Goal: Communication & Community: Answer question/provide support

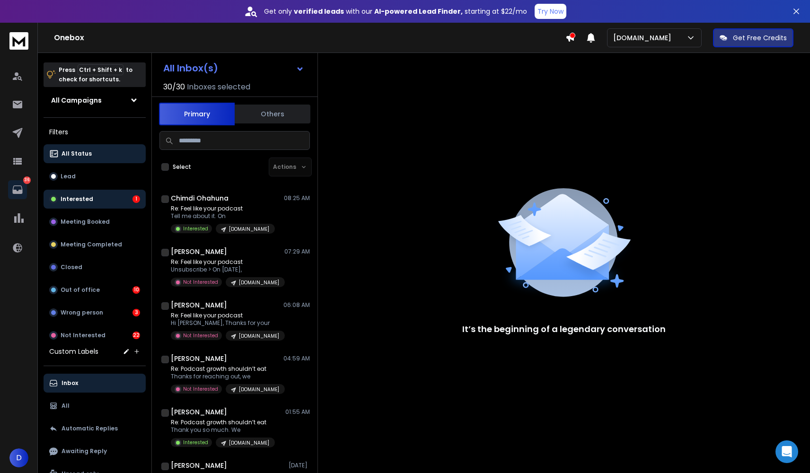
click at [118, 196] on button "Interested 1" at bounding box center [95, 199] width 102 height 19
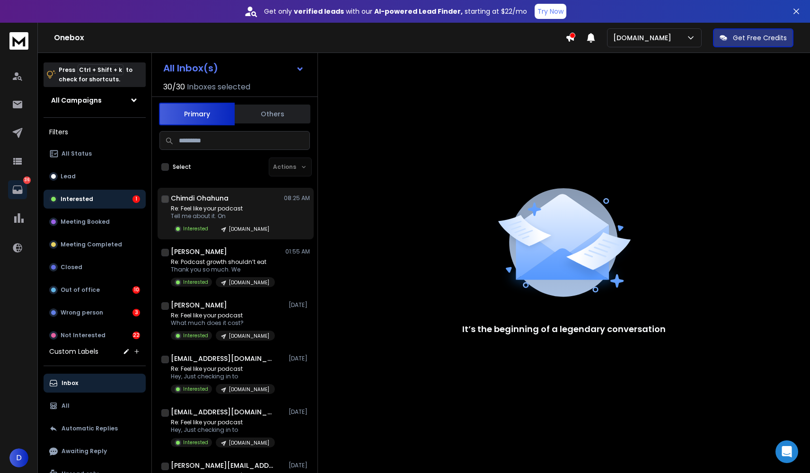
click at [261, 209] on p "Re: Feel like your podcast" at bounding box center [223, 209] width 104 height 8
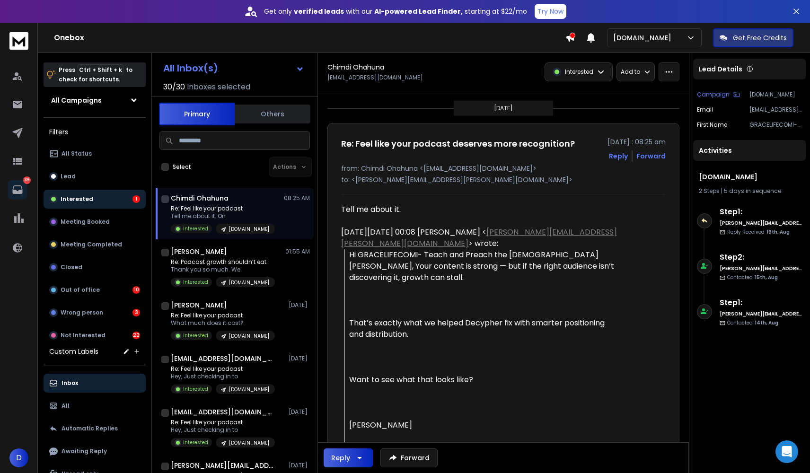
click at [334, 453] on div "Reply" at bounding box center [348, 458] width 34 height 11
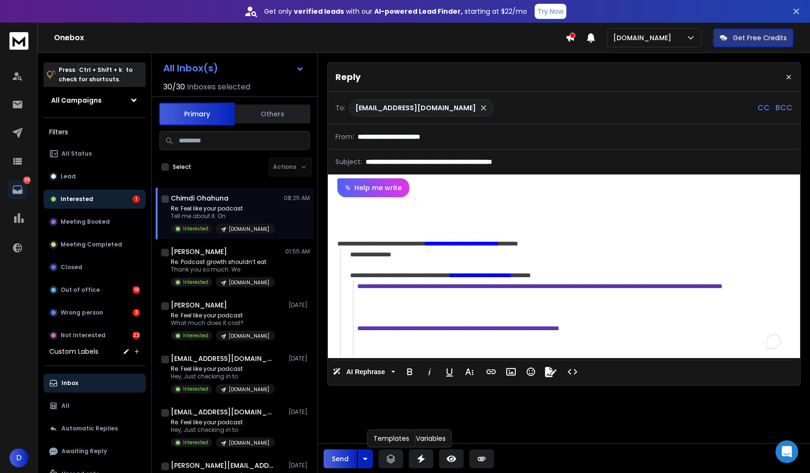
click at [391, 459] on icon at bounding box center [390, 458] width 9 height 9
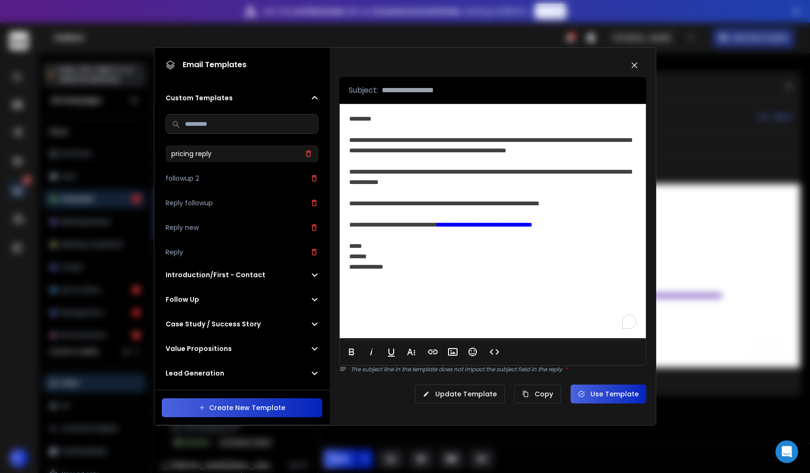
click at [208, 238] on div "pricing reply followup 2 Reply followup Reply new Reply" at bounding box center [242, 203] width 153 height 116
click at [209, 159] on div "Reply new" at bounding box center [242, 153] width 142 height 9
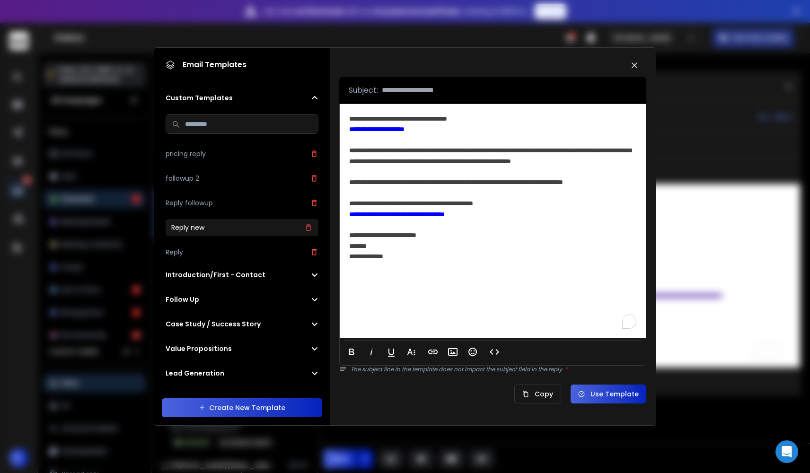
click at [623, 395] on button "Use Template" at bounding box center [609, 394] width 76 height 19
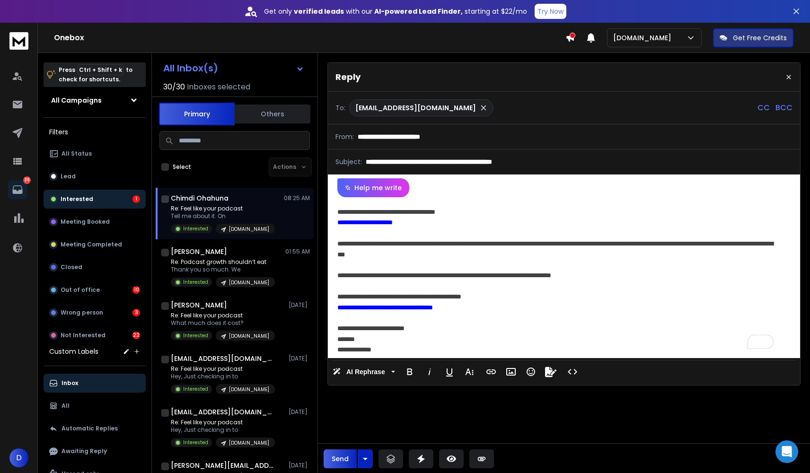
click at [347, 213] on div "**********" at bounding box center [556, 281] width 436 height 148
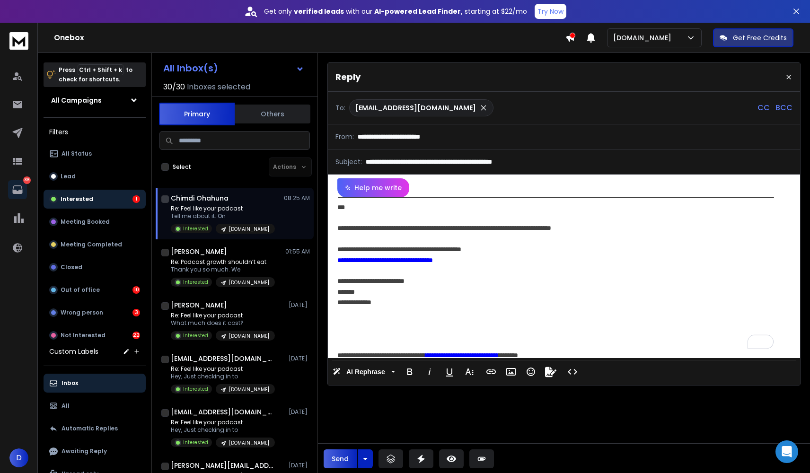
click at [371, 137] on input "**********" at bounding box center [575, 136] width 435 height 9
click at [349, 293] on div "**********" at bounding box center [556, 234] width 436 height 148
click at [341, 294] on div "**********" at bounding box center [556, 234] width 436 height 148
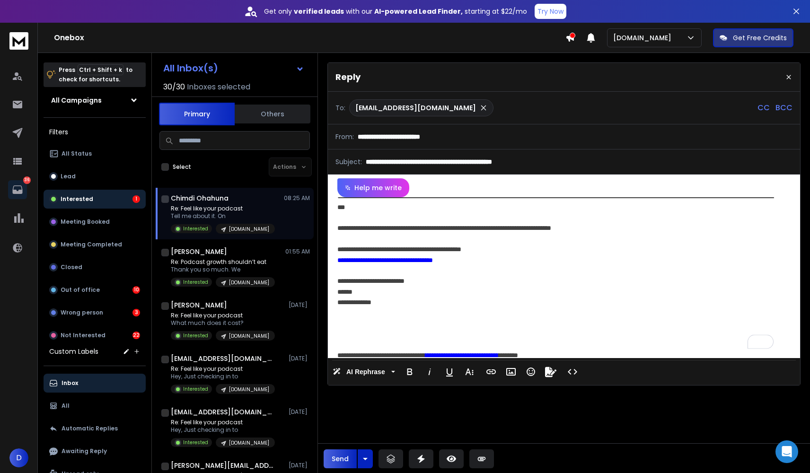
click at [337, 458] on button "Send" at bounding box center [340, 459] width 33 height 19
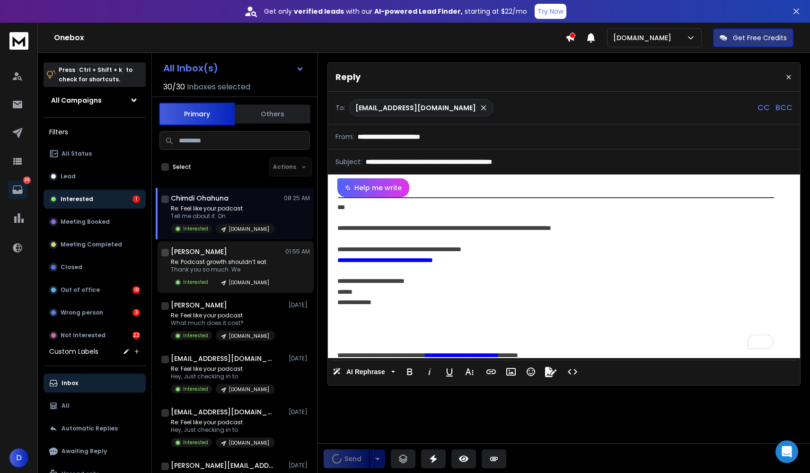
click at [249, 257] on div "[PERSON_NAME] 01:55 AM Re: Podcast growth shouldn’t eat Thank you so much. We I…" at bounding box center [240, 267] width 139 height 40
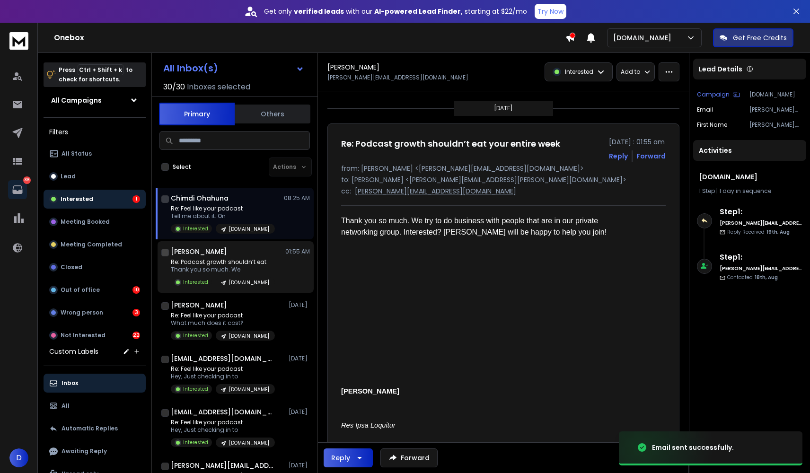
click at [283, 266] on div "Re: Podcast growth shouldn’t eat Thank you so much. We Interested [DOMAIN_NAME]" at bounding box center [240, 272] width 139 height 29
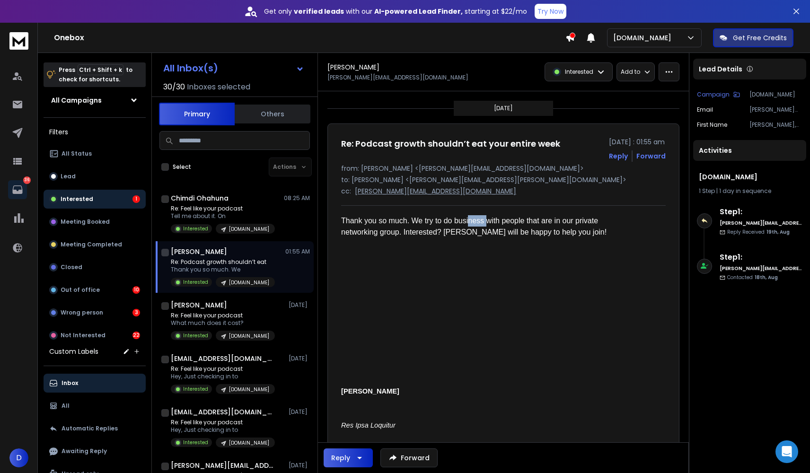
drag, startPoint x: 465, startPoint y: 231, endPoint x: 518, endPoint y: 231, distance: 53.0
click at [490, 231] on div "Thank you so much. We try to do business with people that are in our private ne…" at bounding box center [479, 226] width 276 height 23
drag, startPoint x: 518, startPoint y: 231, endPoint x: 534, endPoint y: 231, distance: 15.6
click at [530, 231] on div "Thank you so much. We try to do business with people that are in our private ne…" at bounding box center [479, 226] width 276 height 23
drag, startPoint x: 564, startPoint y: 231, endPoint x: 582, endPoint y: 230, distance: 17.6
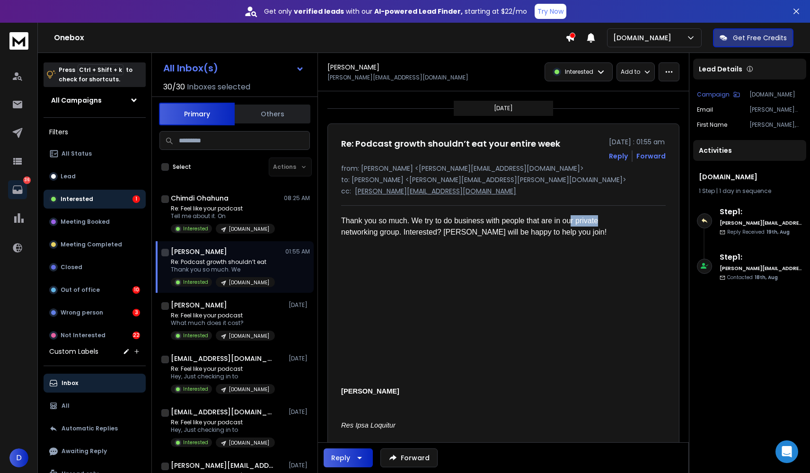
click at [577, 230] on div "Thank you so much. We try to do business with people that are in our private ne…" at bounding box center [479, 226] width 276 height 23
drag, startPoint x: 352, startPoint y: 249, endPoint x: 377, endPoint y: 244, distance: 25.6
click at [357, 238] on div "Thank you so much. We try to do business with people that are in our private ne…" at bounding box center [479, 226] width 276 height 23
drag, startPoint x: 388, startPoint y: 243, endPoint x: 415, endPoint y: 241, distance: 27.0
click at [408, 238] on div "Thank you so much. We try to do business with people that are in our private ne…" at bounding box center [479, 226] width 276 height 23
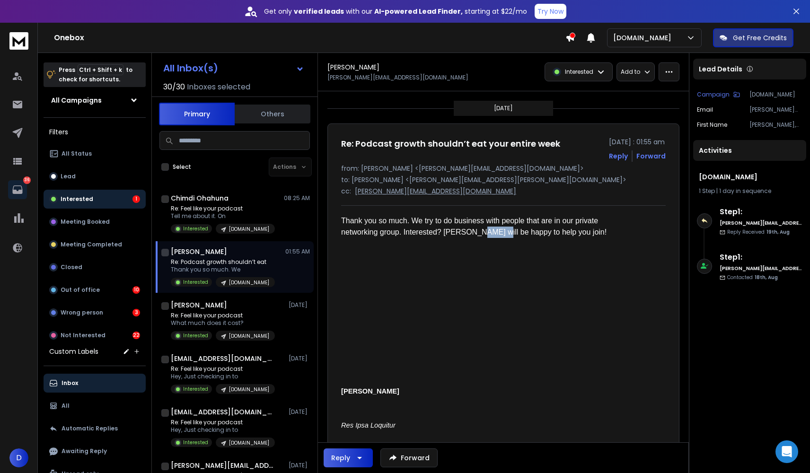
drag, startPoint x: 443, startPoint y: 241, endPoint x: 465, endPoint y: 241, distance: 22.2
click at [450, 238] on div "Thank you so much. We try to do business with people that are in our private ne…" at bounding box center [479, 226] width 276 height 23
drag, startPoint x: 473, startPoint y: 242, endPoint x: 506, endPoint y: 242, distance: 33.1
click at [500, 238] on div "Thank you so much. We try to do business with people that are in our private ne…" at bounding box center [479, 226] width 276 height 23
drag, startPoint x: 522, startPoint y: 244, endPoint x: 451, endPoint y: 247, distance: 71.5
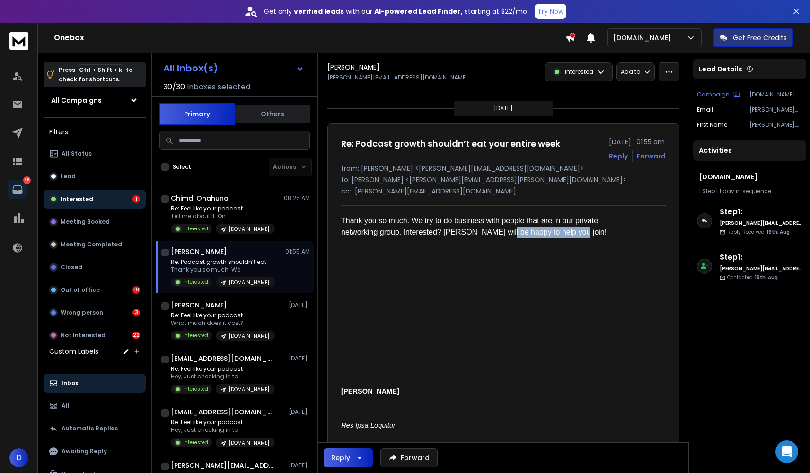
click at [451, 238] on div "Thank you so much. We try to do business with people that are in our private ne…" at bounding box center [479, 226] width 276 height 23
drag, startPoint x: 411, startPoint y: 249, endPoint x: 468, endPoint y: 247, distance: 56.4
click at [431, 238] on div "Thank you so much. We try to do business with people that are in our private ne…" at bounding box center [479, 226] width 276 height 23
click at [489, 238] on div "Thank you so much. We try to do business with people that are in our private ne…" at bounding box center [479, 226] width 276 height 23
click at [507, 238] on div "Thank you so much. We try to do business with people that are in our private ne…" at bounding box center [479, 226] width 276 height 23
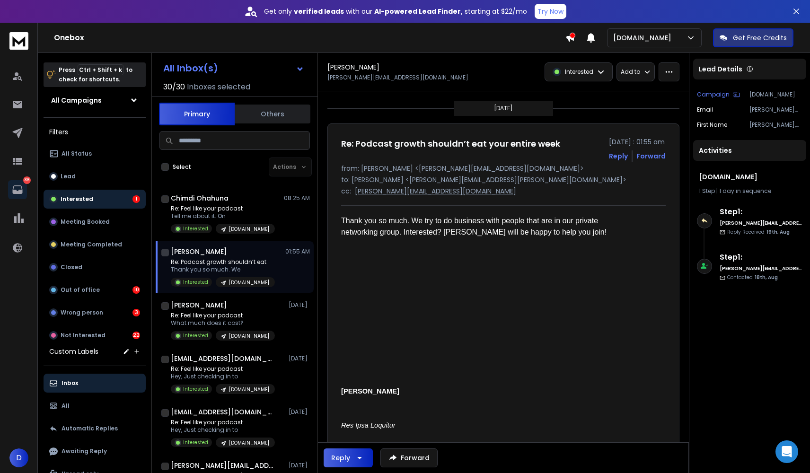
click at [346, 459] on div "Reply" at bounding box center [340, 457] width 19 height 9
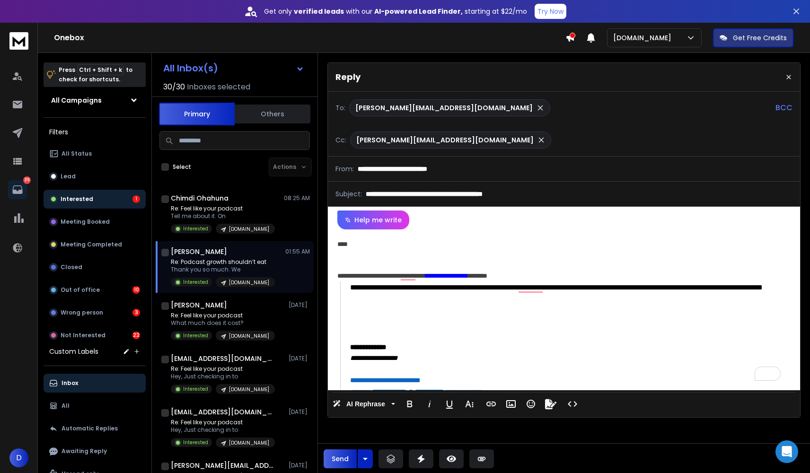
drag, startPoint x: 338, startPoint y: 462, endPoint x: 330, endPoint y: 434, distance: 28.5
click at [338, 461] on button "Send" at bounding box center [340, 459] width 33 height 19
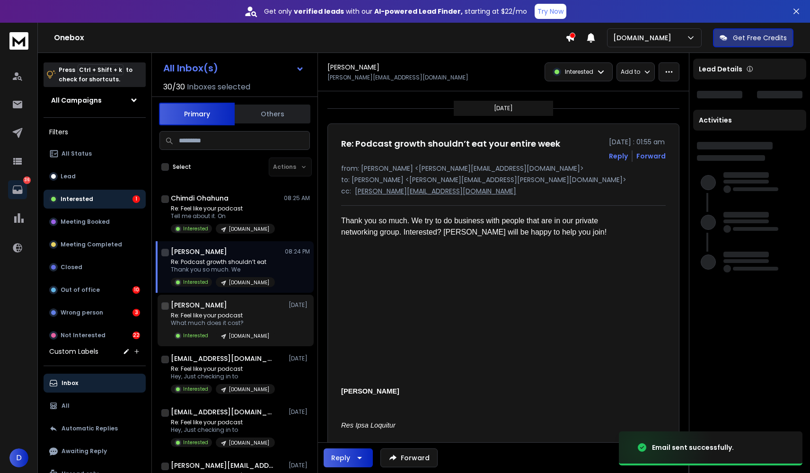
click at [238, 312] on p "Re: Feel like your podcast" at bounding box center [223, 316] width 104 height 8
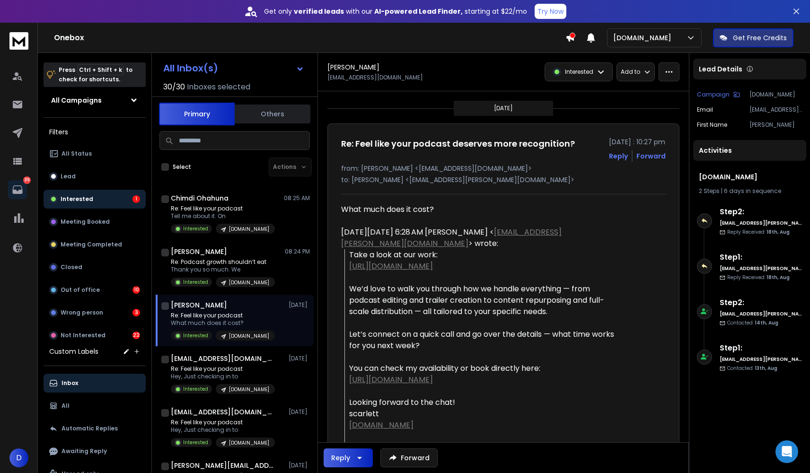
click at [334, 462] on div "Reply" at bounding box center [340, 457] width 19 height 9
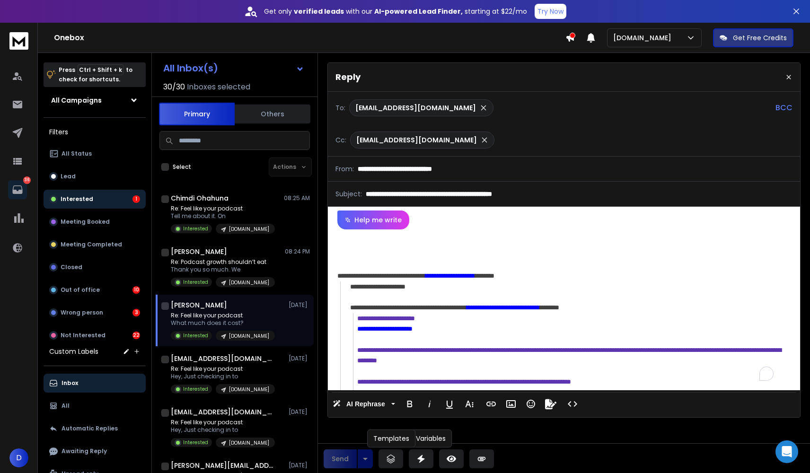
click at [394, 457] on icon at bounding box center [391, 458] width 8 height 6
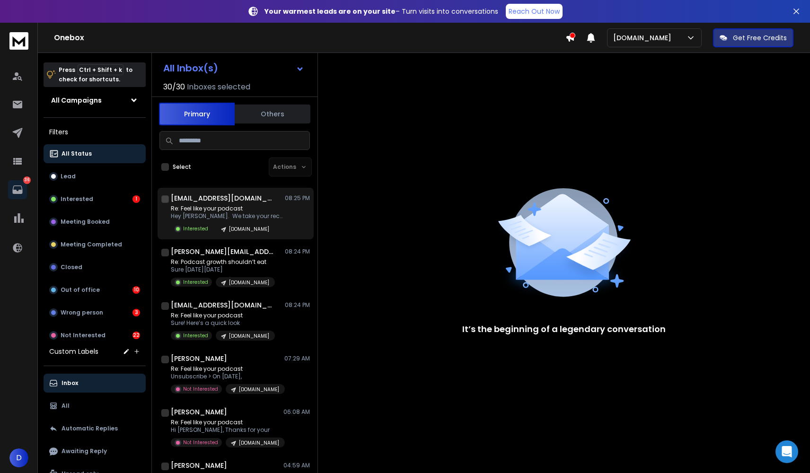
click at [222, 208] on p "Re: Feel like your podcast" at bounding box center [228, 209] width 114 height 8
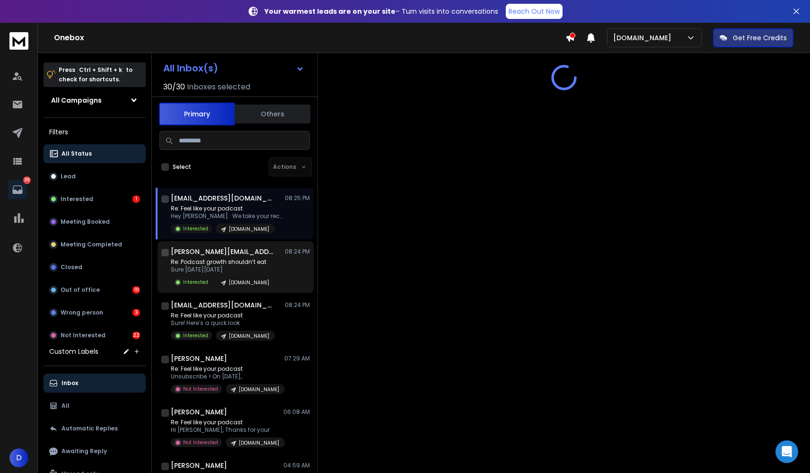
click at [257, 258] on div "david@dmeltzer.com 08:24 PM Re: Podcast growth shouldn’t eat Sure On Tuesday, A…" at bounding box center [240, 267] width 139 height 40
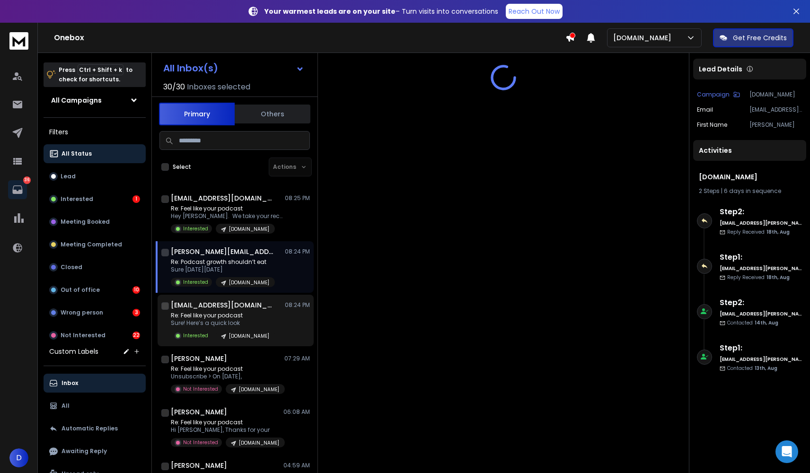
click at [260, 313] on p "Re: Feel like your podcast" at bounding box center [223, 316] width 104 height 8
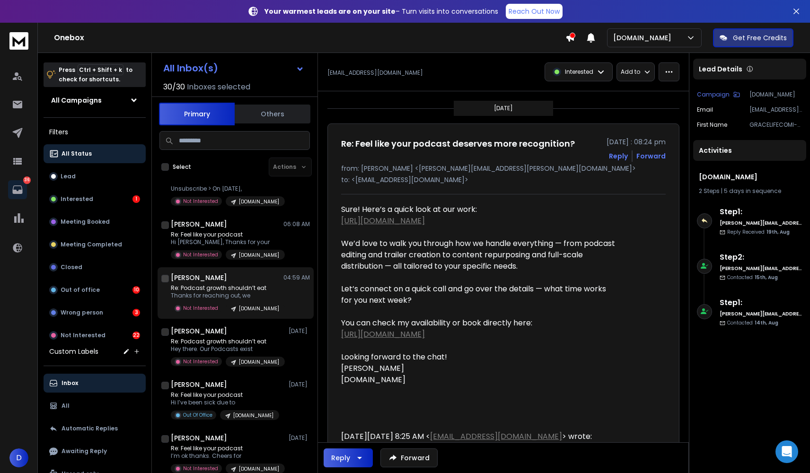
scroll to position [189, 0]
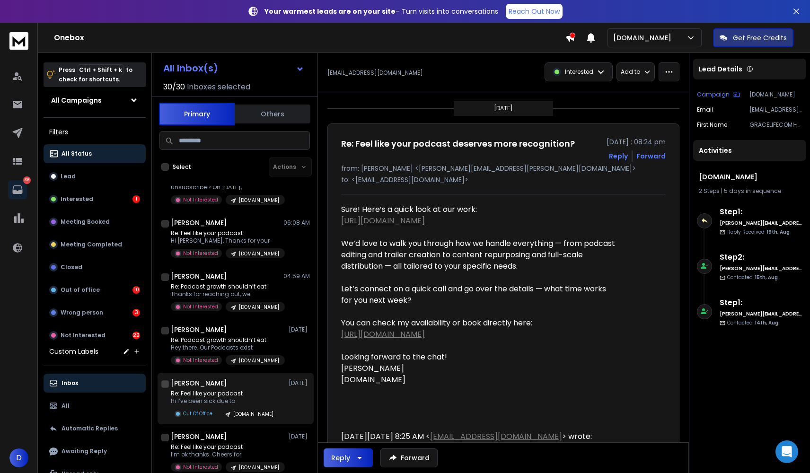
click at [264, 377] on div "John Giftah 18 Aug Re: Feel like your podcast Hi I’ve been sick due to Out Of O…" at bounding box center [236, 399] width 156 height 52
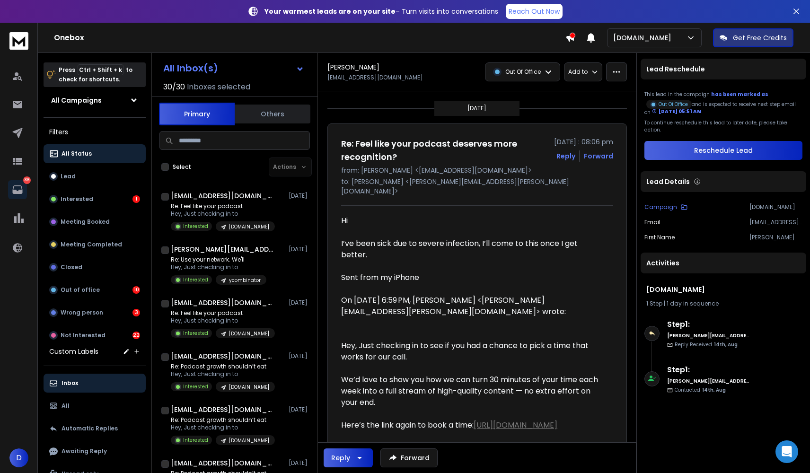
scroll to position [568, 0]
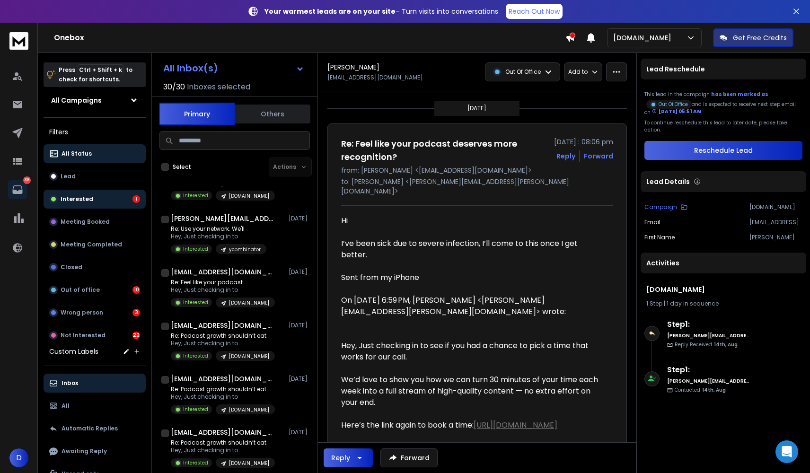
click at [74, 203] on div "Interested" at bounding box center [71, 199] width 44 height 9
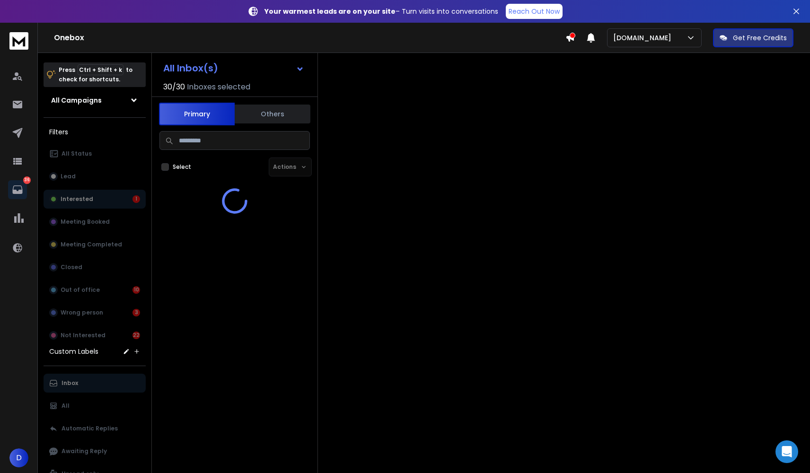
scroll to position [0, 0]
